Goal: Task Accomplishment & Management: Manage account settings

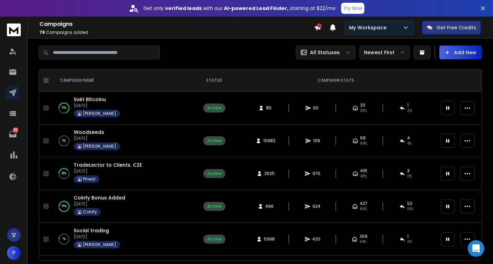
click at [377, 24] on button "My Workspace" at bounding box center [378, 28] width 69 height 14
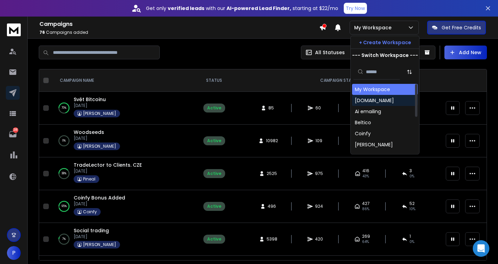
click at [381, 98] on div "3anglefx.com" at bounding box center [374, 100] width 39 height 7
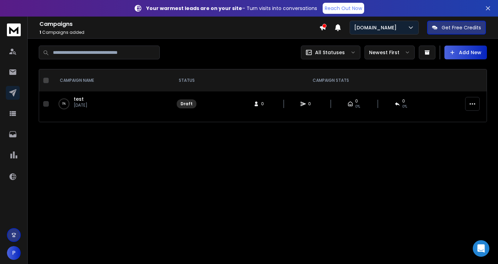
click at [383, 30] on p "[DOMAIN_NAME]" at bounding box center [376, 27] width 45 height 7
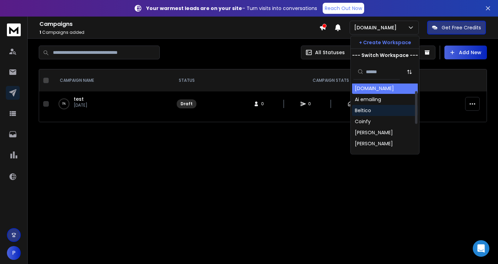
scroll to position [15, 0]
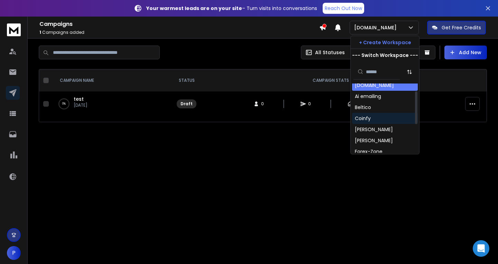
click at [371, 119] on div "Coinfy" at bounding box center [385, 118] width 66 height 11
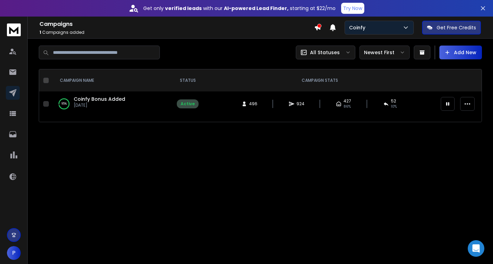
click at [399, 31] on button "Coinfy" at bounding box center [378, 28] width 69 height 14
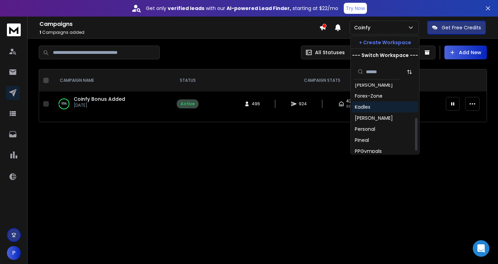
scroll to position [71, 0]
click at [376, 117] on div "[PERSON_NAME]" at bounding box center [374, 117] width 38 height 7
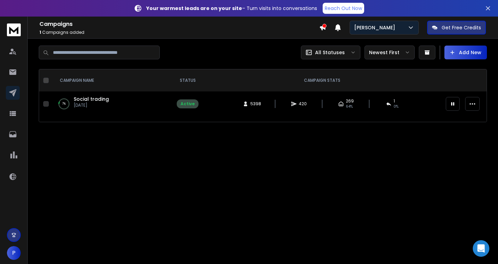
click at [395, 28] on div "[PERSON_NAME]" at bounding box center [384, 27] width 60 height 7
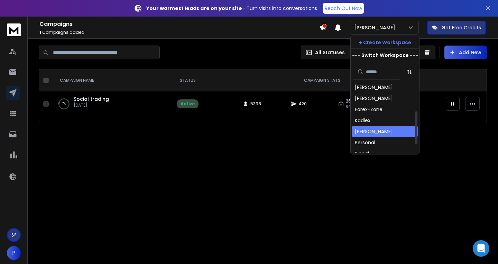
scroll to position [75, 0]
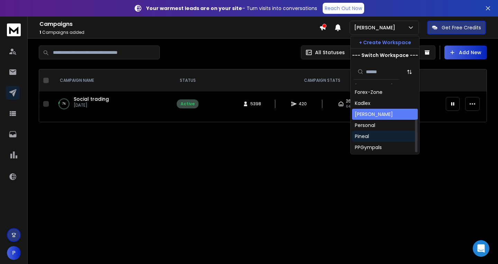
click at [365, 135] on div "Pineal" at bounding box center [362, 136] width 14 height 7
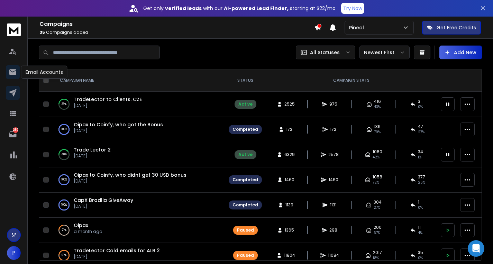
click at [13, 73] on icon at bounding box center [12, 72] width 7 height 6
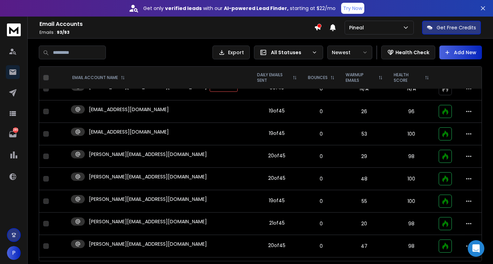
scroll to position [1266, 0]
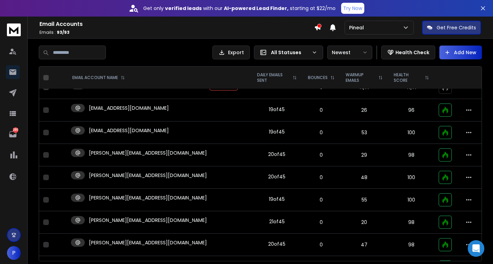
click at [80, 55] on input at bounding box center [72, 53] width 67 height 14
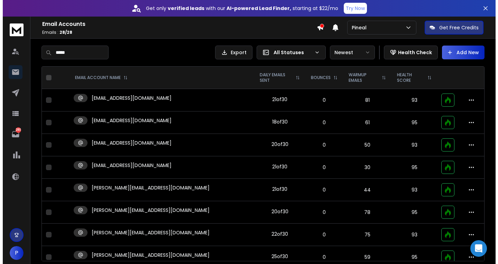
scroll to position [0, 0]
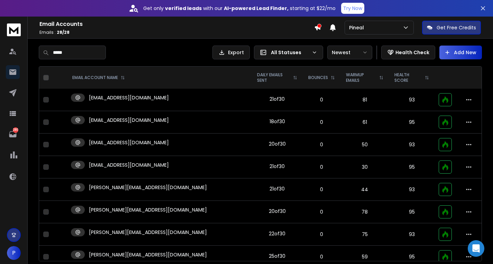
click at [86, 54] on input "*****" at bounding box center [72, 53] width 67 height 14
type input "*"
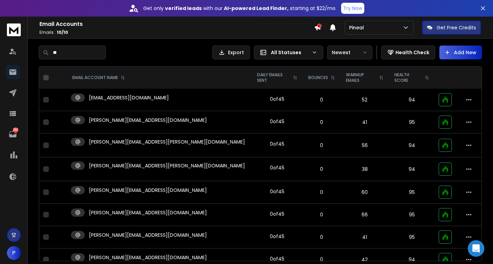
type input "*"
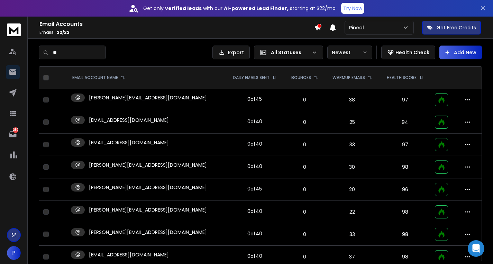
type input "*"
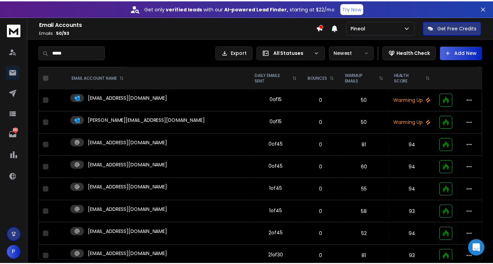
scroll to position [0, 0]
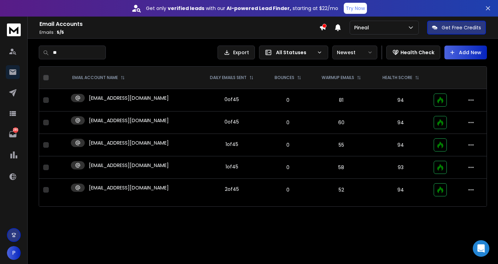
type input "*"
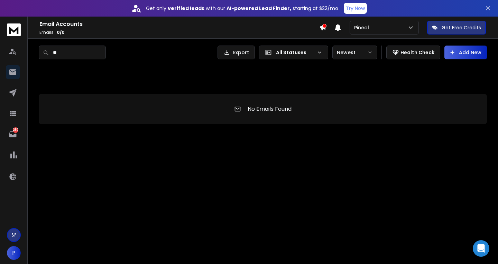
type input "*"
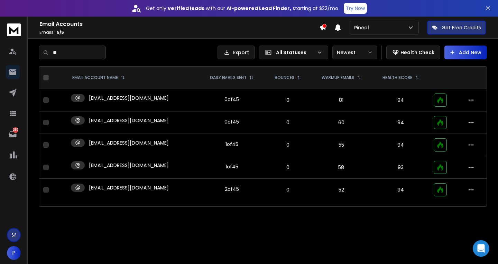
type input "*"
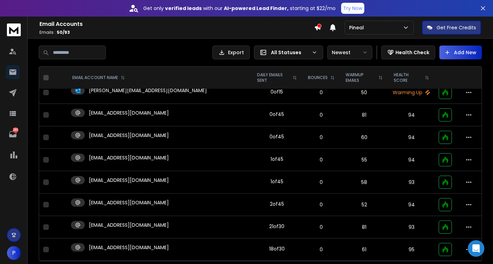
scroll to position [32, 0]
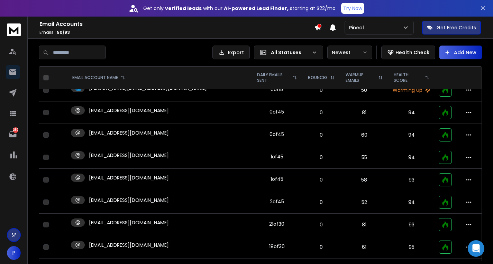
click at [309, 52] on p "All Statuses" at bounding box center [290, 52] width 38 height 7
click at [183, 30] on p "Emails : 50 / 93" at bounding box center [176, 33] width 274 height 6
